Goal: Task Accomplishment & Management: Manage account settings

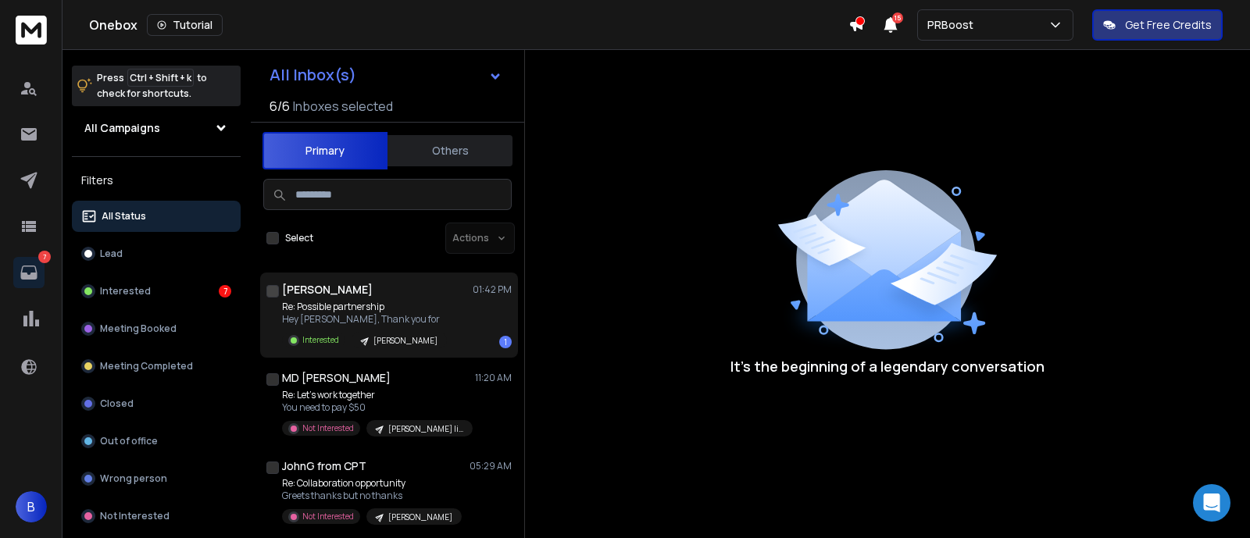
click at [390, 289] on div "[PERSON_NAME] 01:42 PM" at bounding box center [397, 290] width 230 height 16
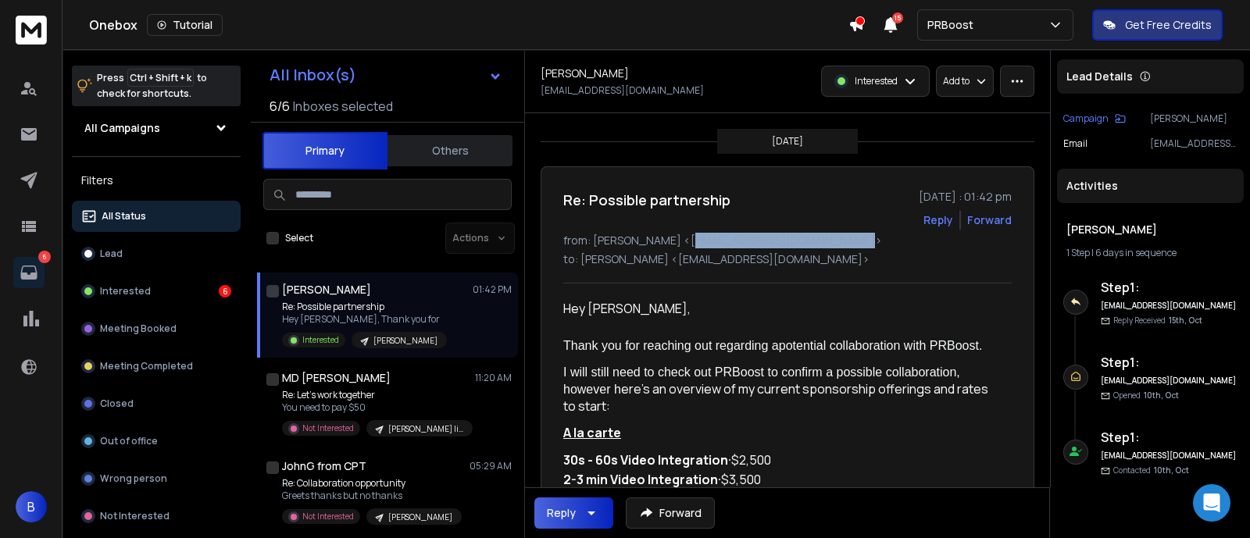
drag, startPoint x: 666, startPoint y: 240, endPoint x: 818, endPoint y: 241, distance: 152.4
click at [818, 241] on p "from: [PERSON_NAME] <[EMAIL_ADDRESS][DOMAIN_NAME]>" at bounding box center [787, 241] width 449 height 16
drag, startPoint x: 669, startPoint y: 243, endPoint x: 833, endPoint y: 250, distance: 164.2
click at [833, 250] on div "Re: Possible partnership [DATE] : 01:42 pm Reply Forward from: [PERSON_NAME] <[…" at bounding box center [787, 228] width 449 height 78
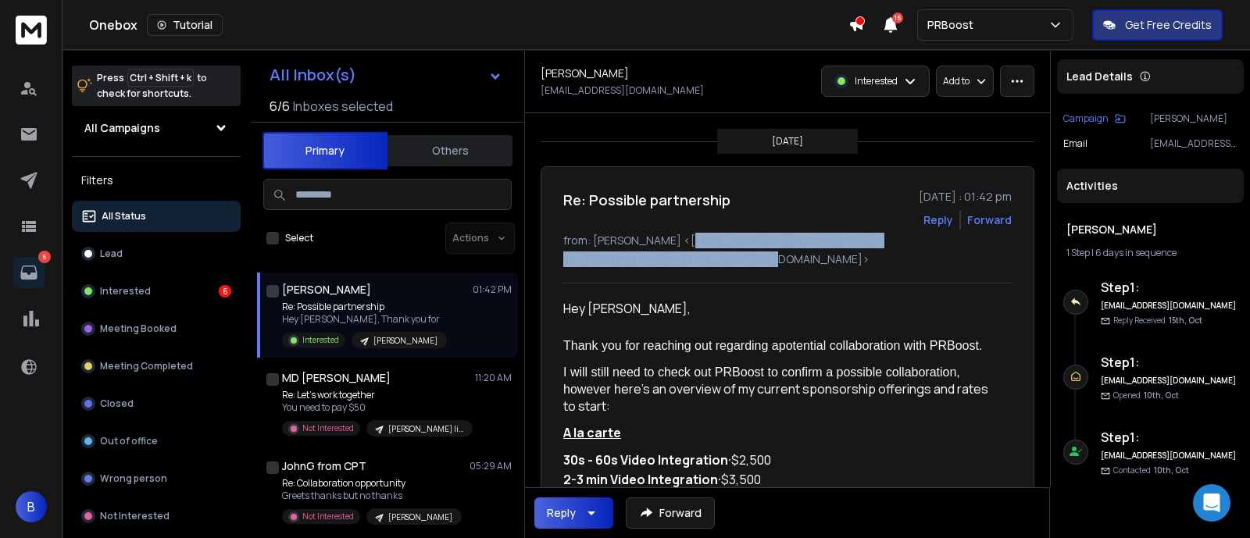
click at [833, 241] on p "from: [PERSON_NAME] <[EMAIL_ADDRESS][DOMAIN_NAME]>" at bounding box center [787, 241] width 449 height 16
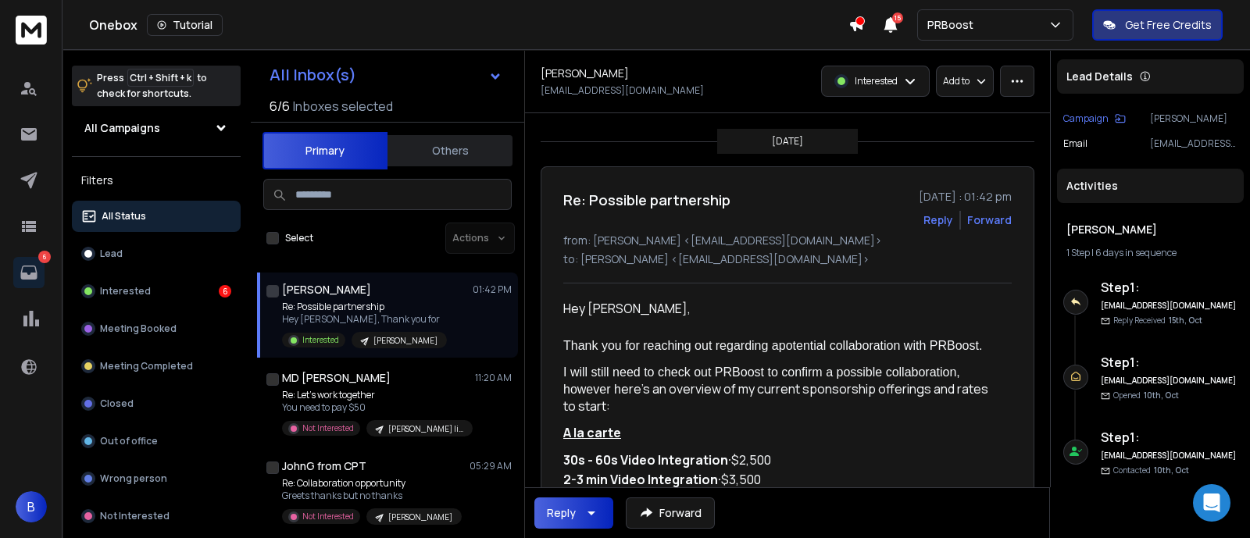
drag, startPoint x: 666, startPoint y: 240, endPoint x: 837, endPoint y: 238, distance: 171.1
click at [837, 238] on p "from: [PERSON_NAME] <[EMAIL_ADDRESS][DOMAIN_NAME]>" at bounding box center [787, 241] width 449 height 16
copy p "[EMAIL_ADDRESS][DOMAIN_NAME]"
drag, startPoint x: 591, startPoint y: 241, endPoint x: 656, endPoint y: 240, distance: 65.6
click at [656, 240] on p "from: [PERSON_NAME] <[EMAIL_ADDRESS][DOMAIN_NAME]>" at bounding box center [787, 241] width 449 height 16
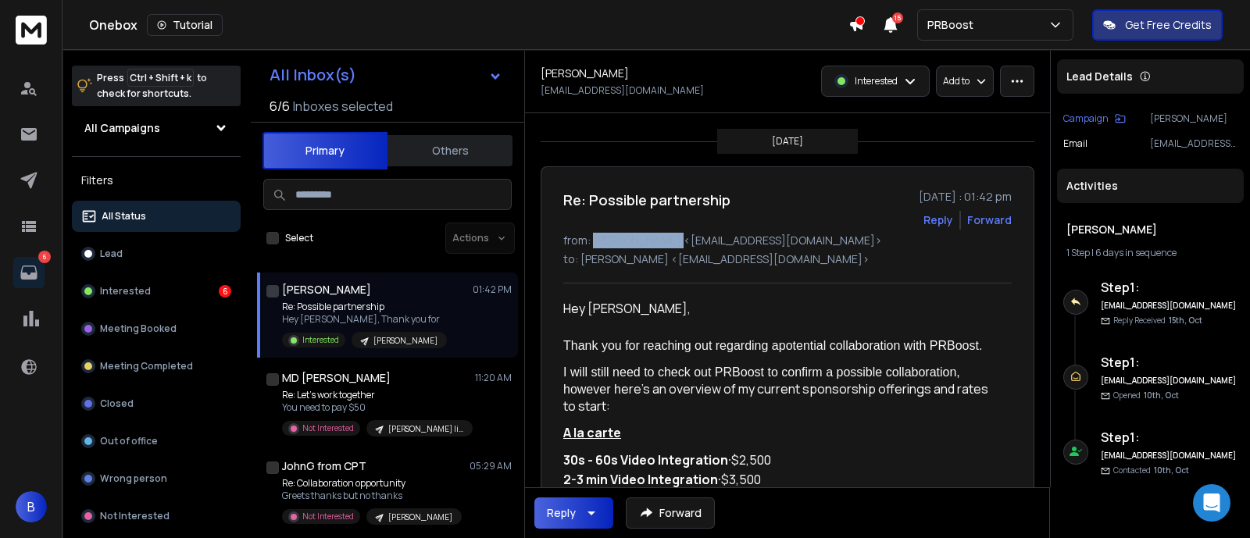
copy p "[PERSON_NAME]"
